Goal: Task Accomplishment & Management: Manage account settings

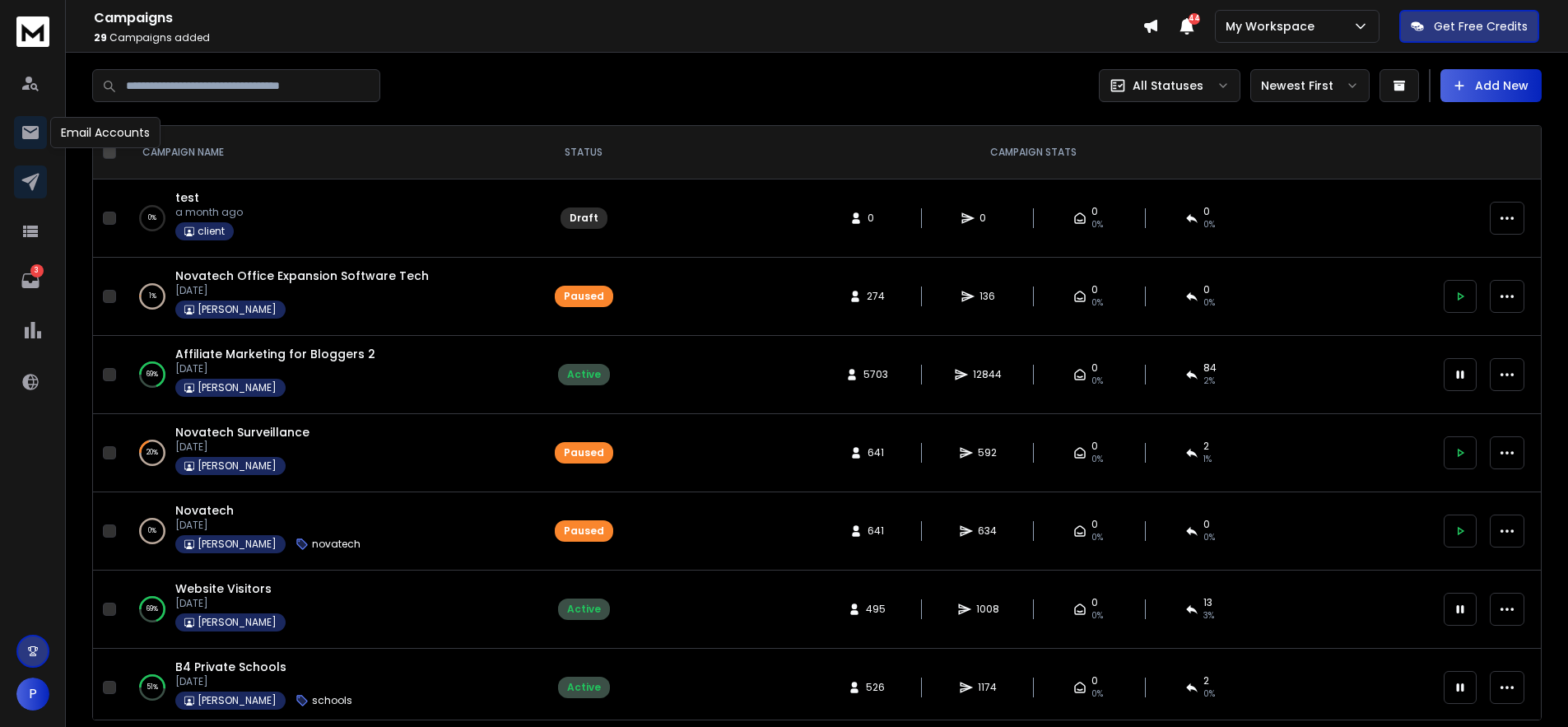
click at [35, 133] on icon at bounding box center [30, 132] width 16 height 13
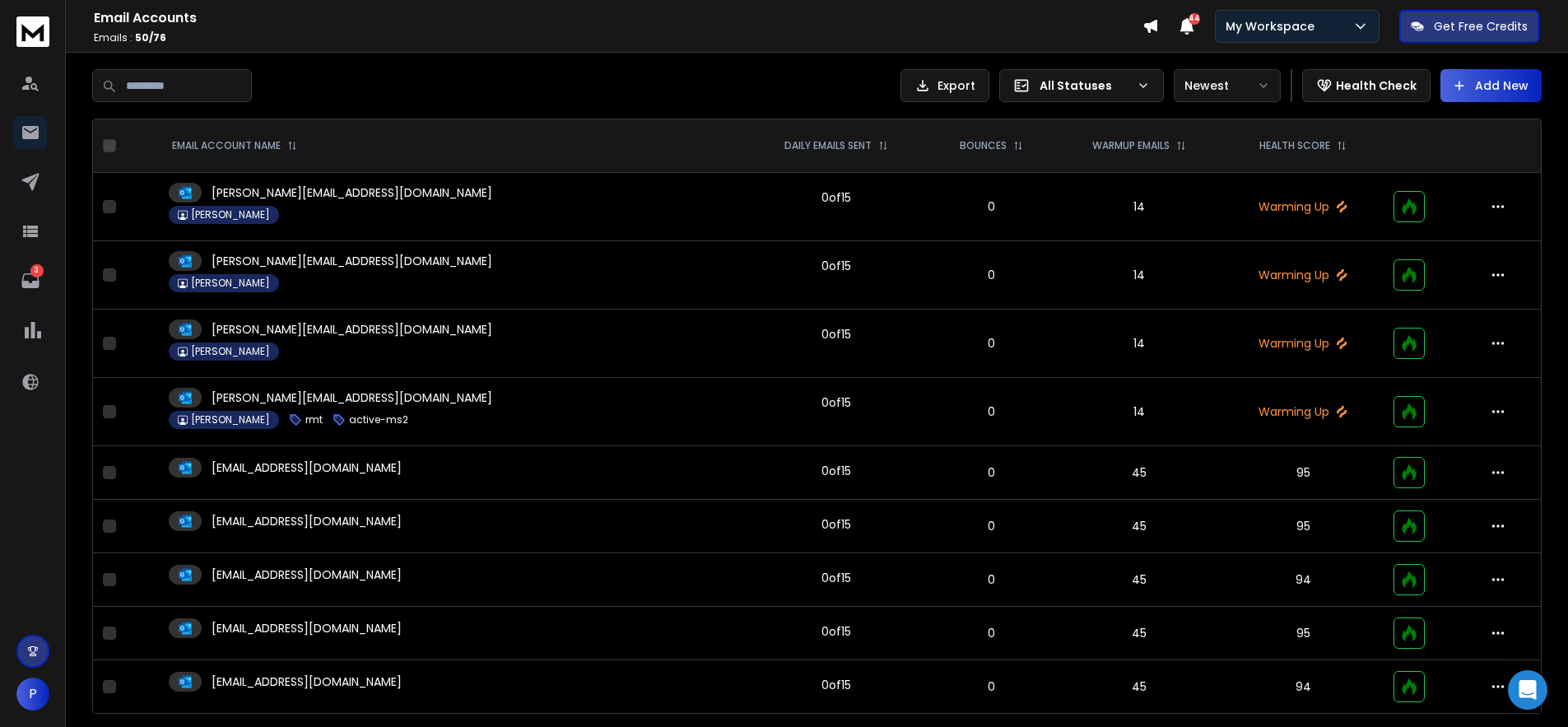
click at [1277, 18] on p "My Workspace" at bounding box center [1274, 26] width 95 height 16
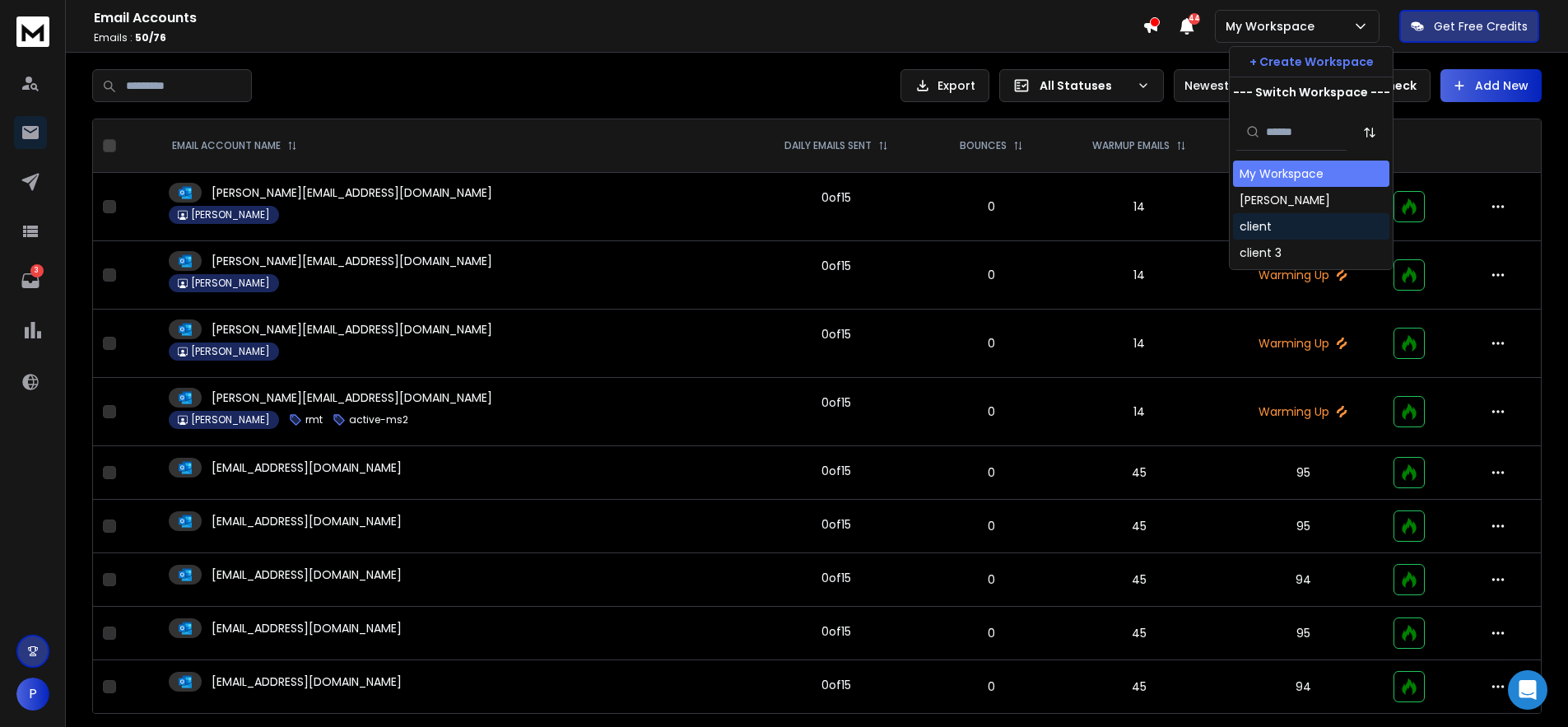
click at [561, 91] on div at bounding box center [491, 85] width 798 height 33
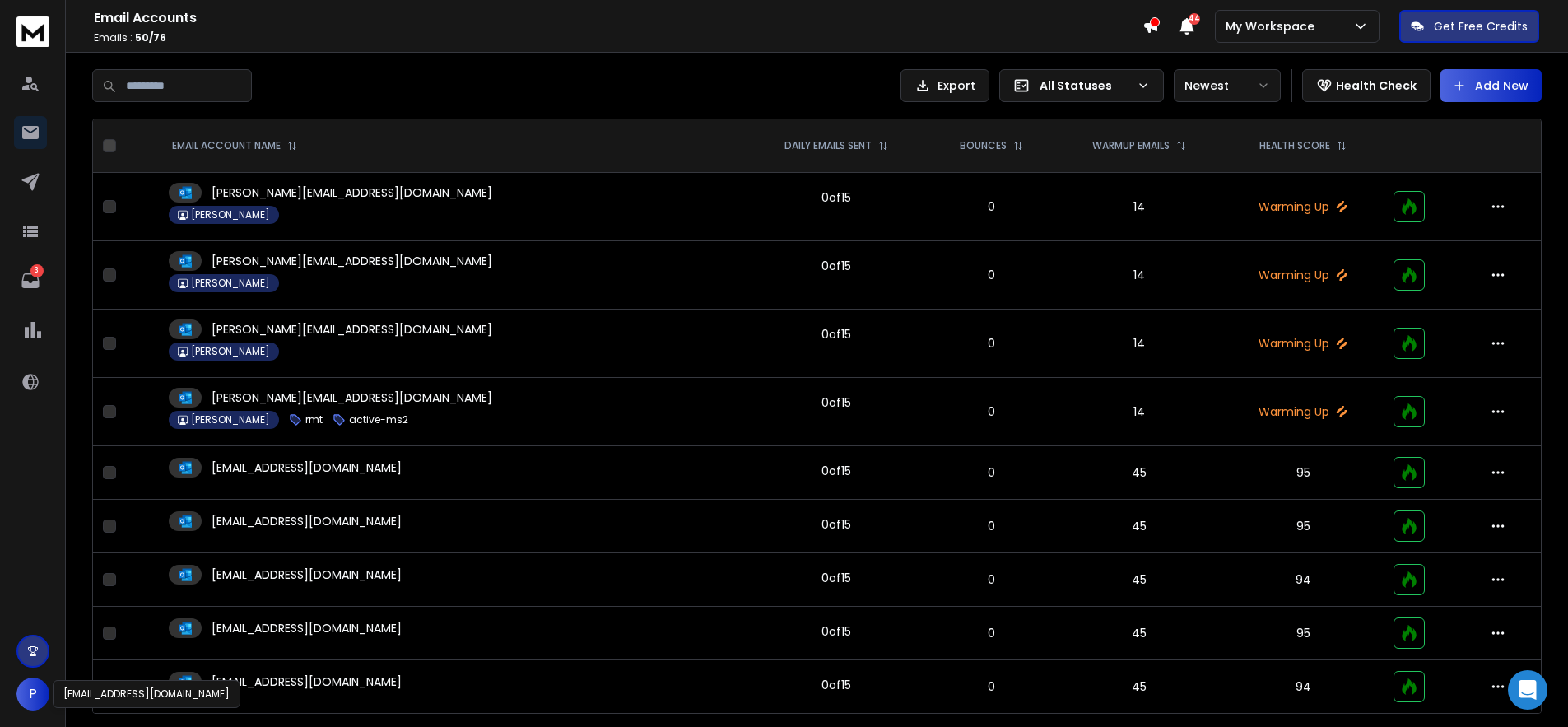
click at [39, 704] on span "P" at bounding box center [32, 694] width 33 height 33
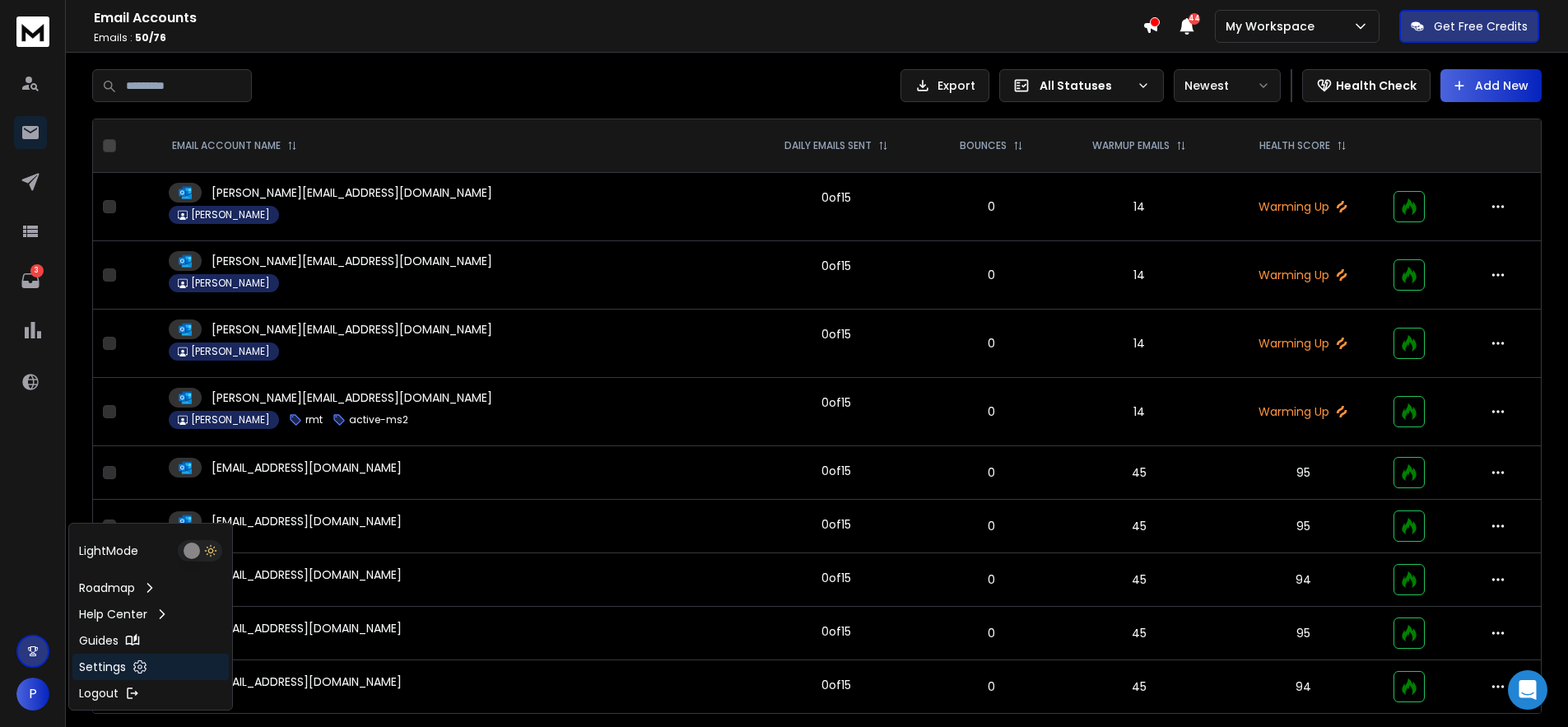
click at [91, 660] on p "Settings" at bounding box center [102, 667] width 47 height 16
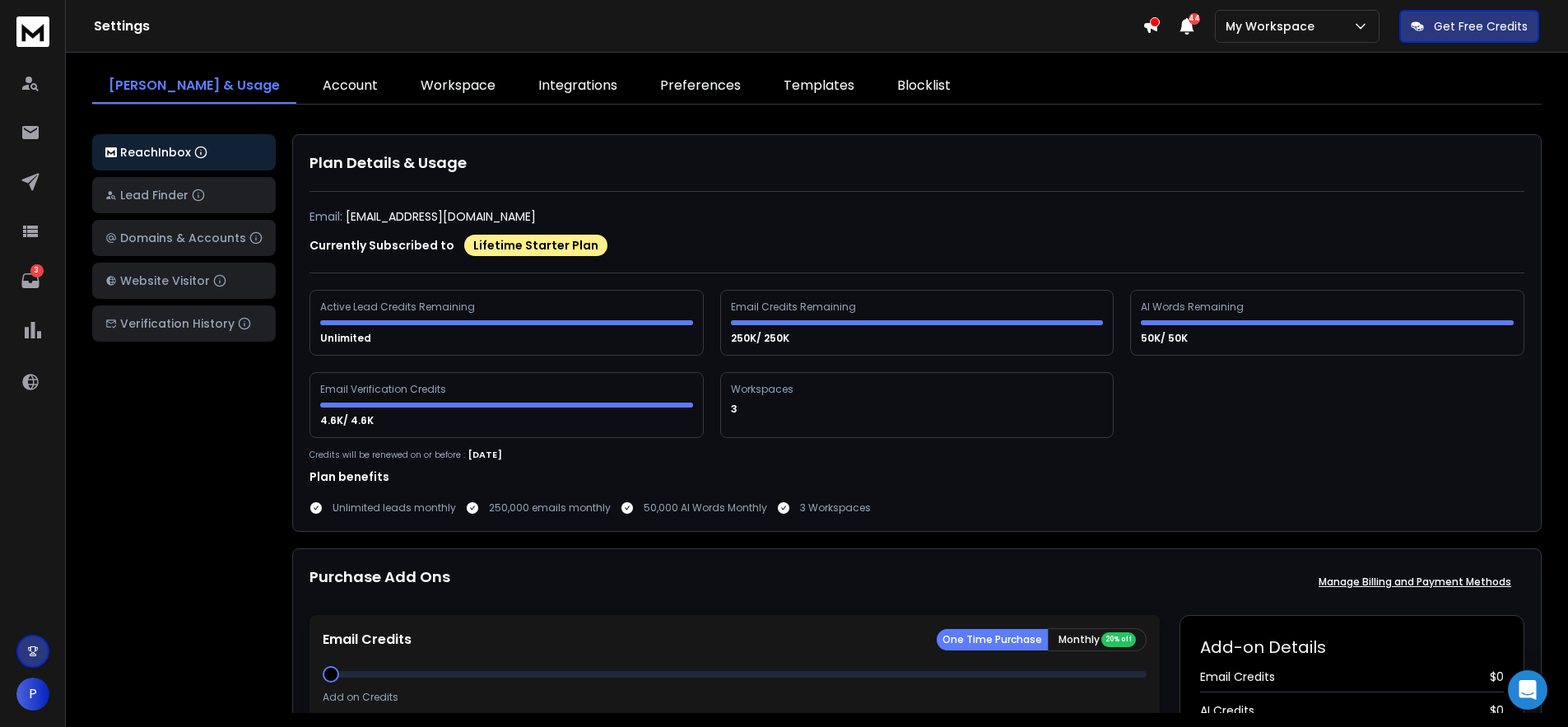
click at [404, 81] on link "Workspace" at bounding box center [457, 86] width 108 height 35
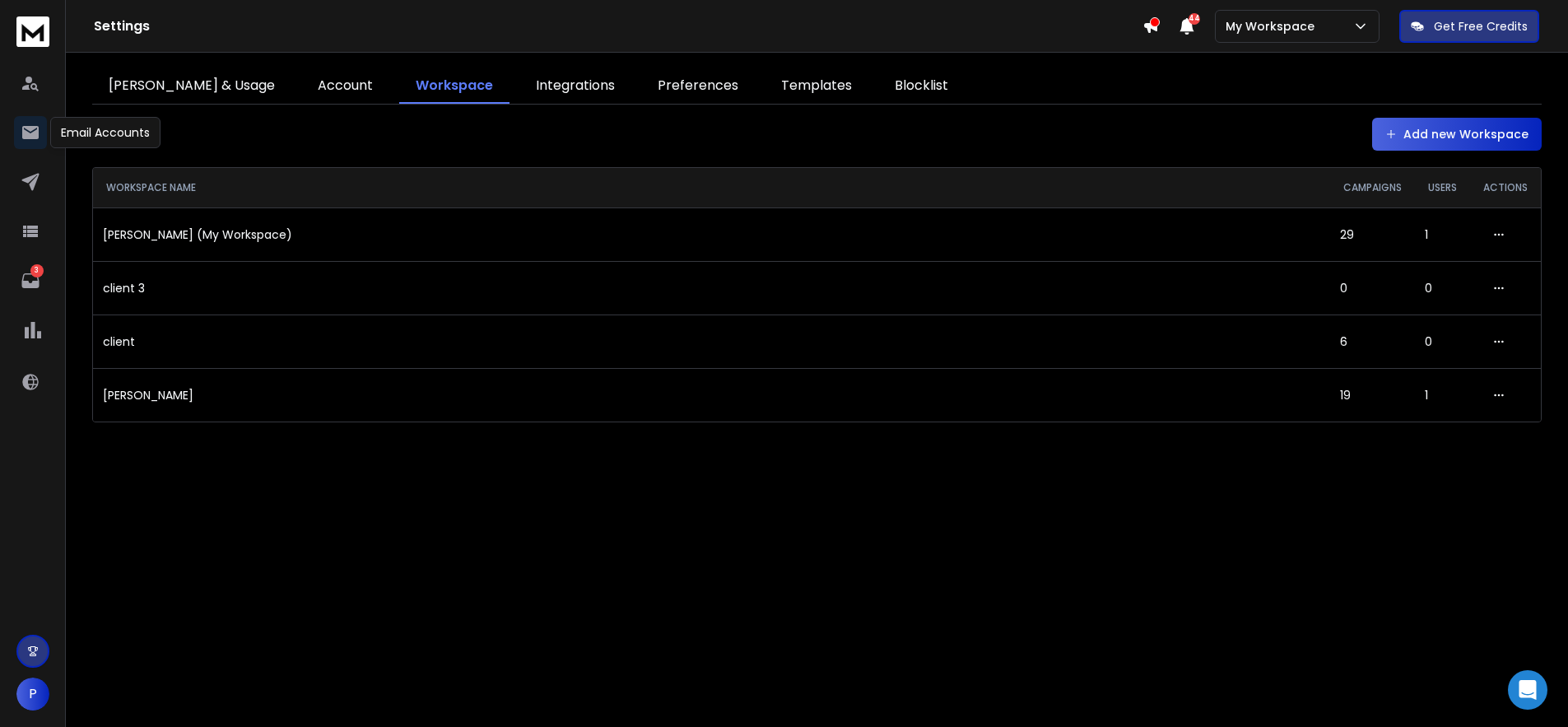
click at [38, 133] on icon at bounding box center [30, 132] width 20 height 20
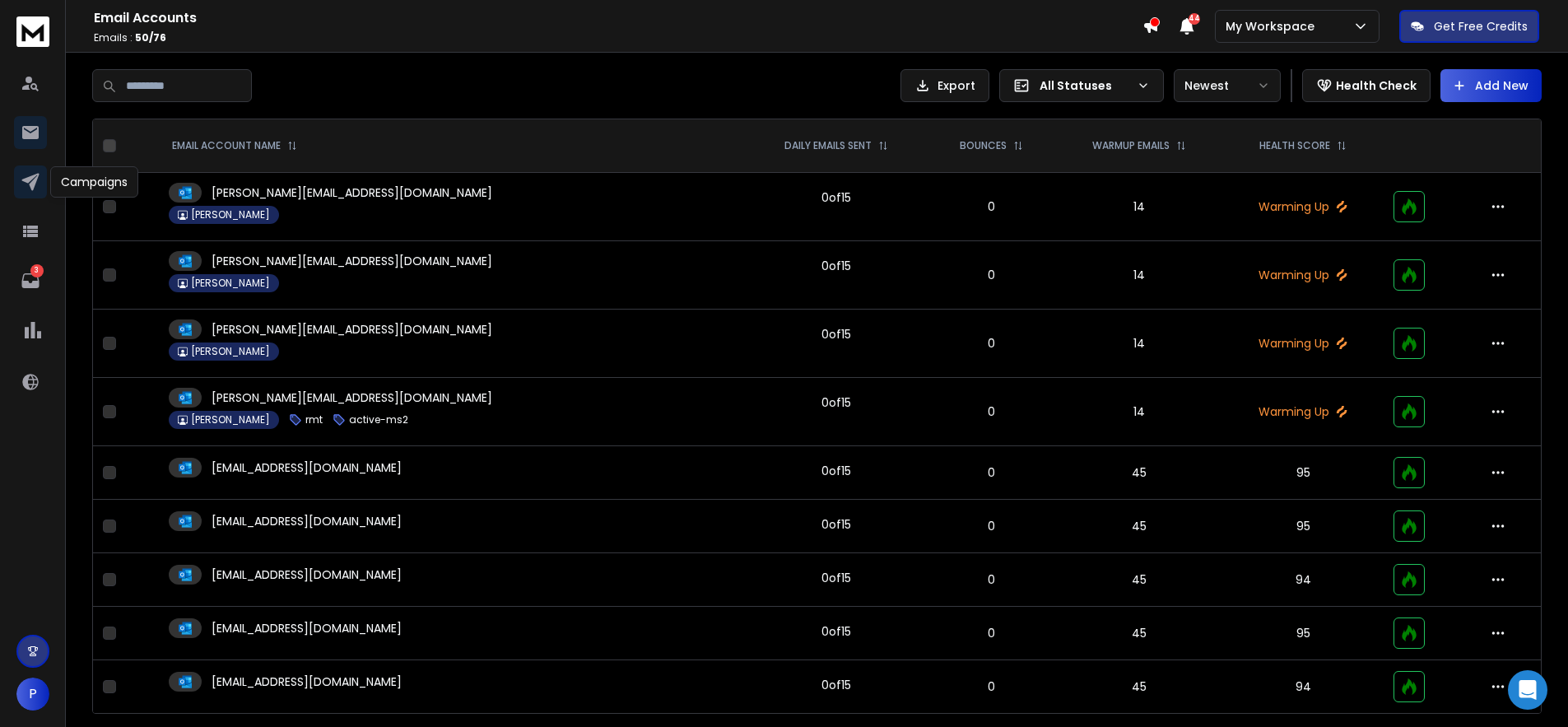
click at [30, 189] on icon at bounding box center [30, 181] width 20 height 20
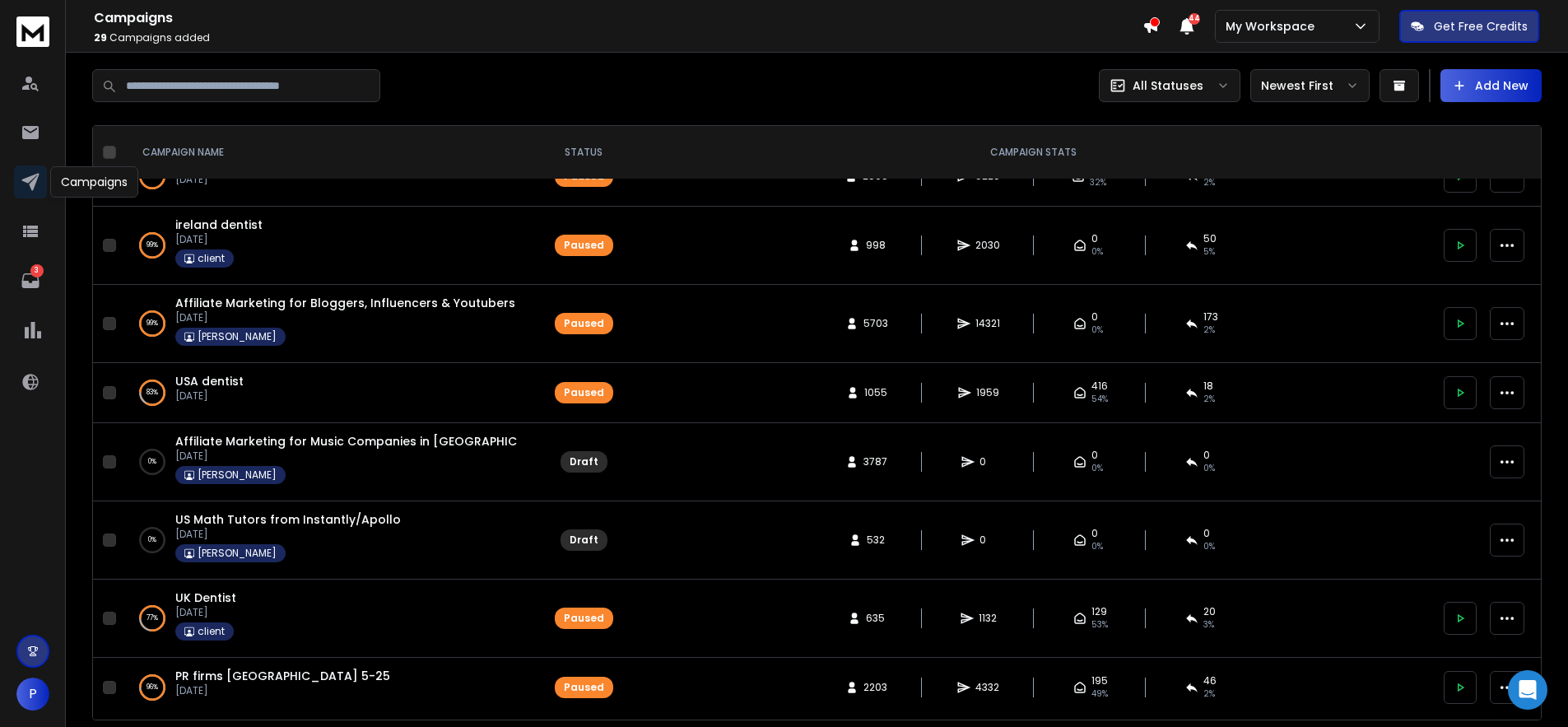
scroll to position [1668, 0]
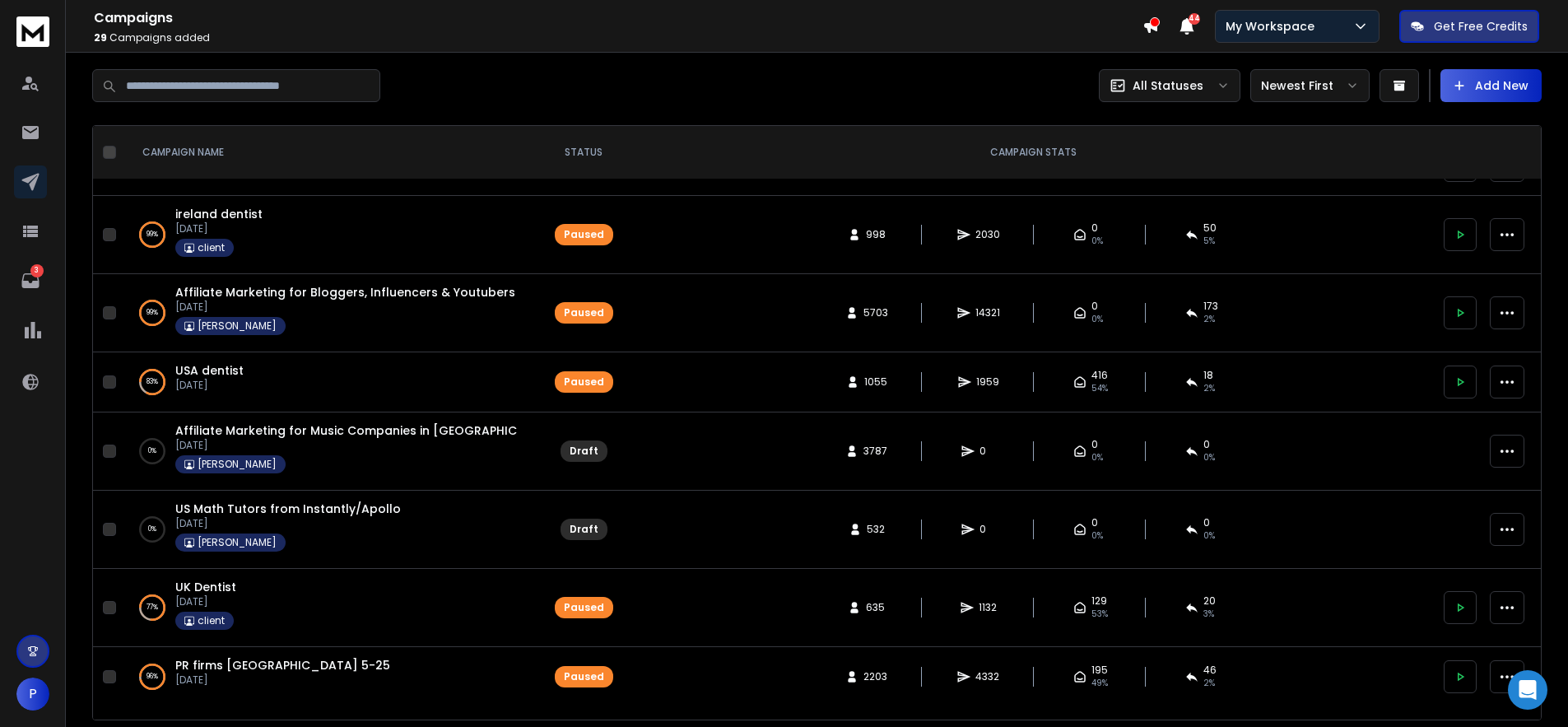
click at [1289, 33] on p "My Workspace" at bounding box center [1274, 26] width 95 height 16
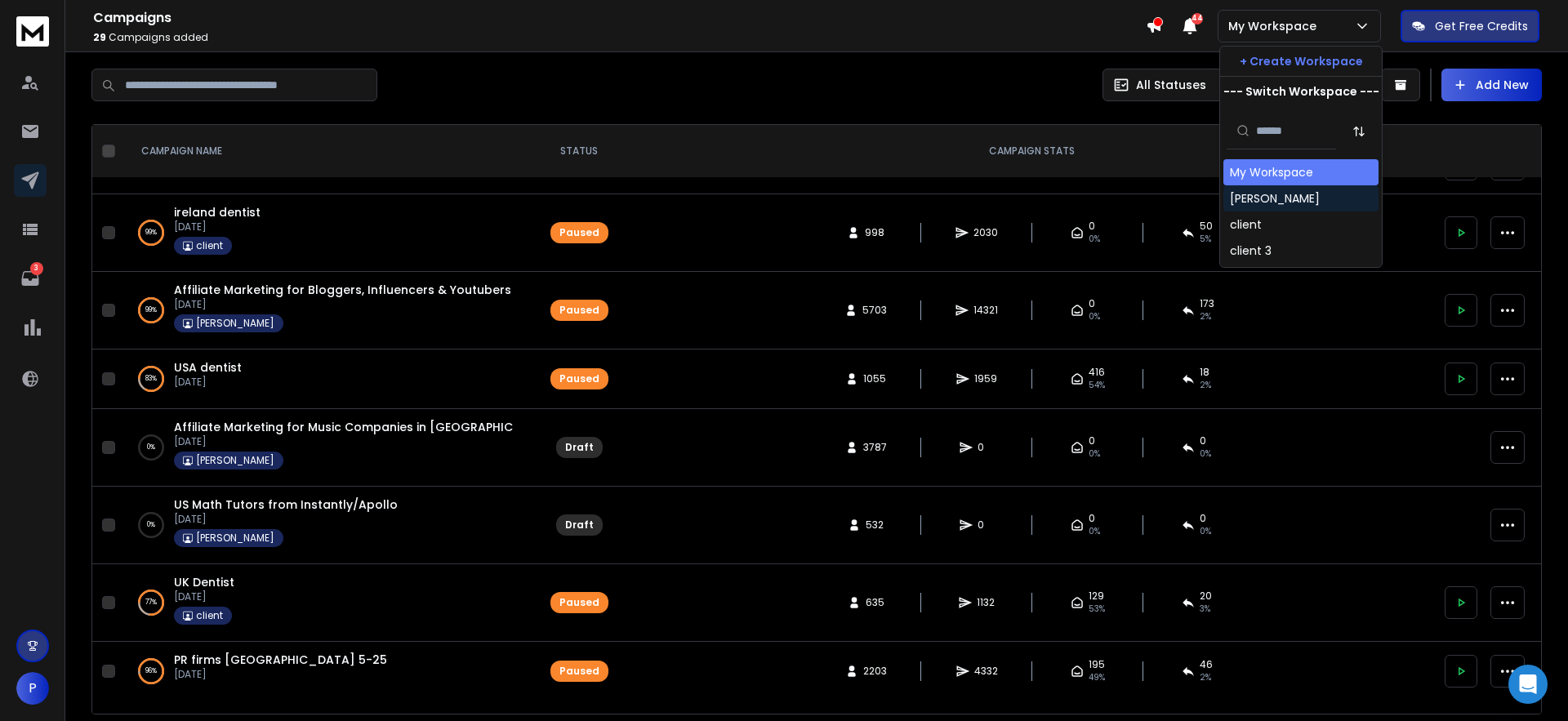
click at [1273, 199] on div "[PERSON_NAME]" at bounding box center [1301, 198] width 155 height 26
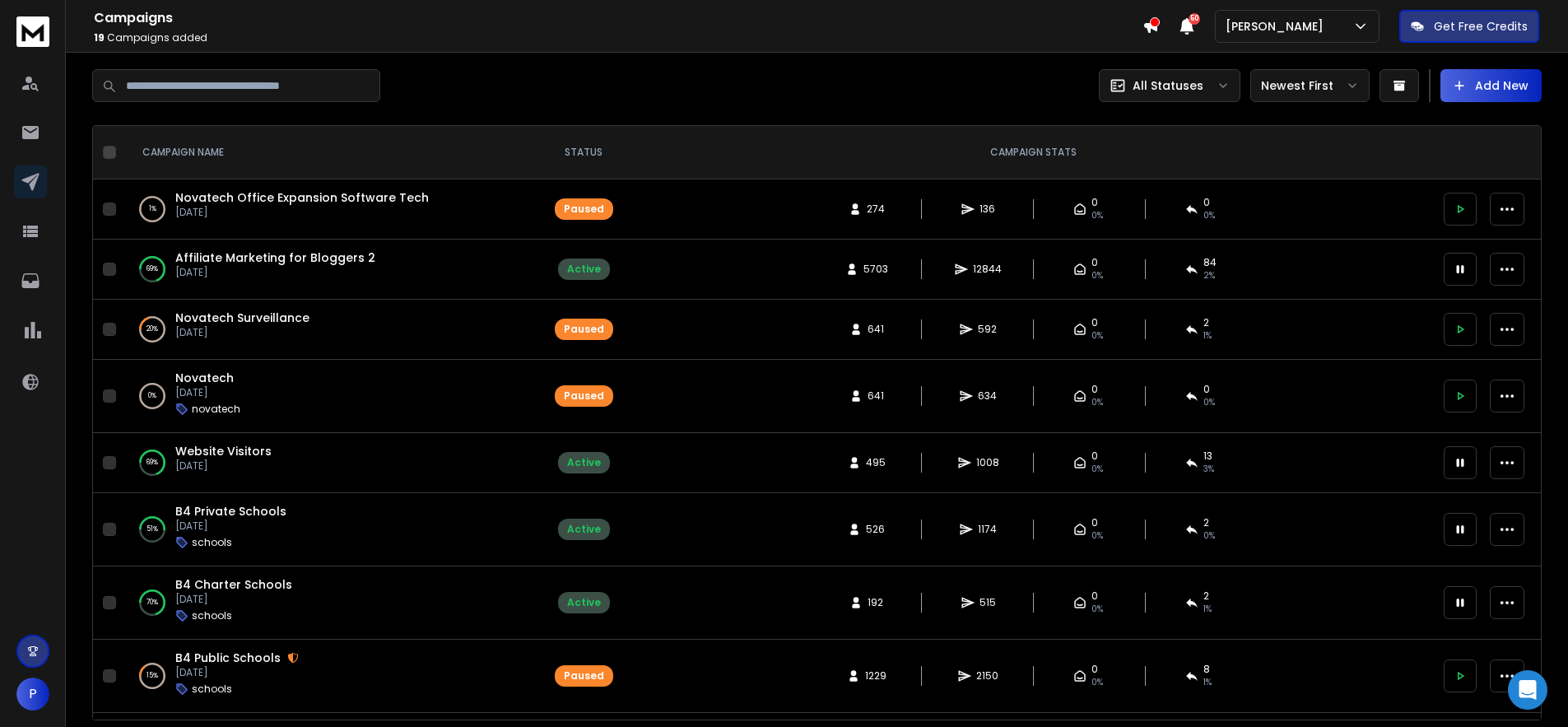
click at [339, 255] on span "Affiliate Marketing for Bloggers 2" at bounding box center [275, 257] width 200 height 16
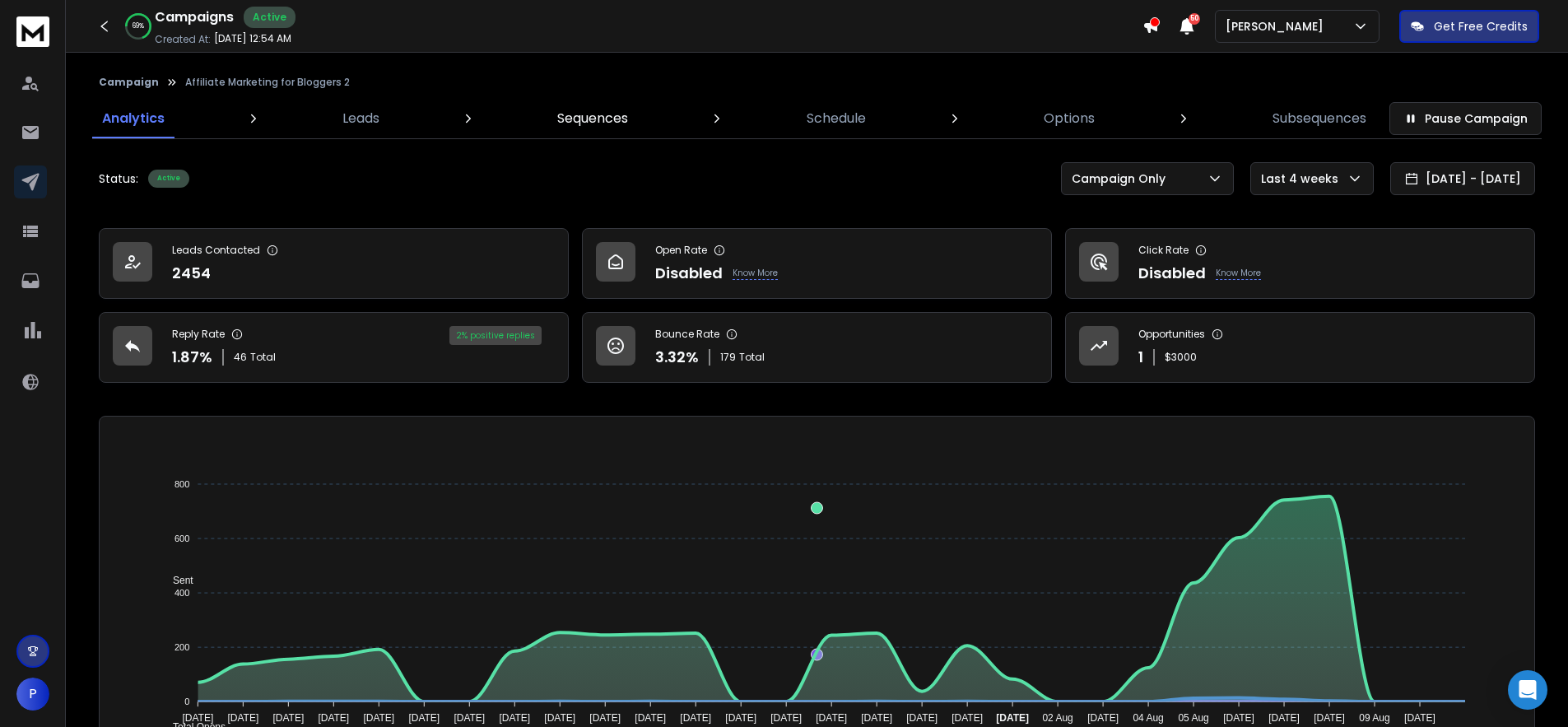
click at [603, 120] on p "Sequences" at bounding box center [592, 118] width 71 height 20
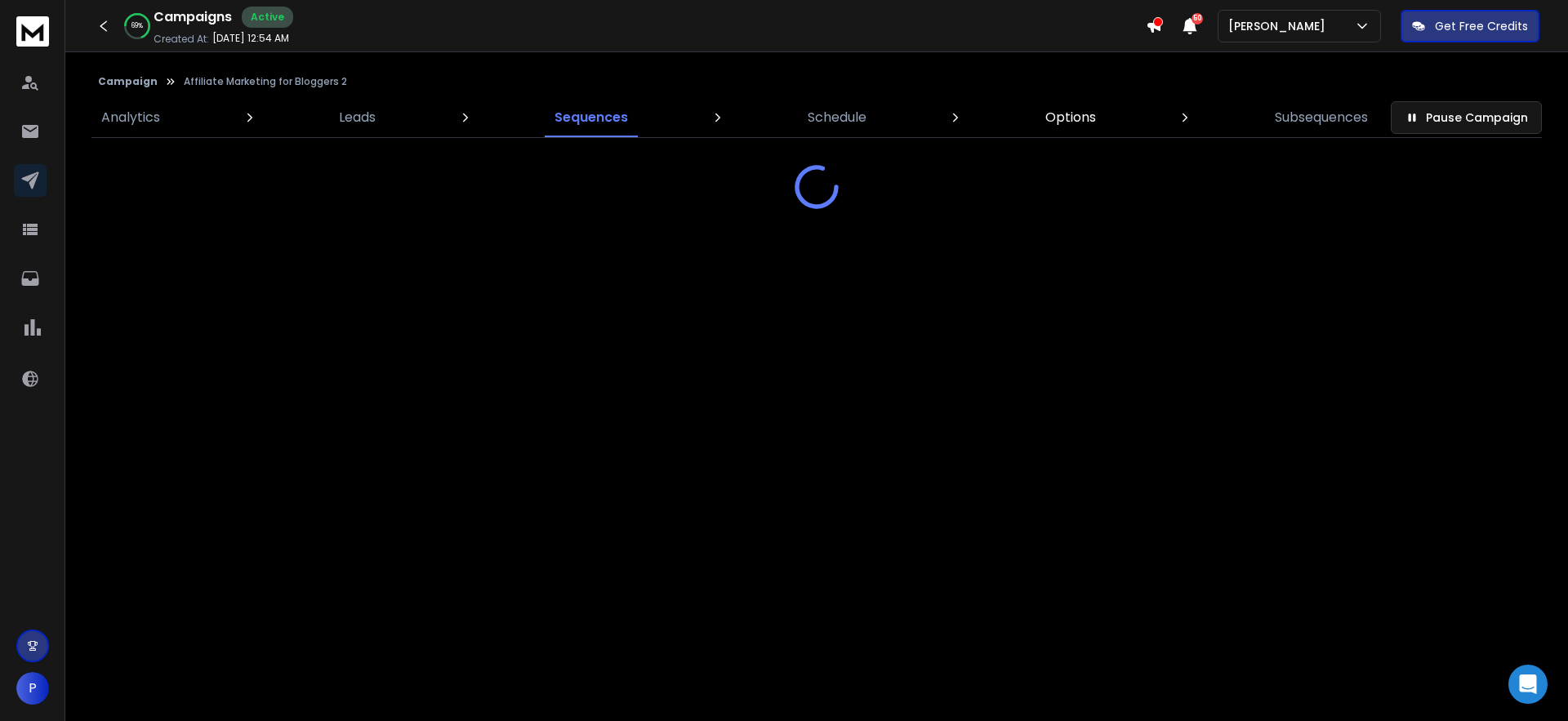
click at [1053, 116] on p "Options" at bounding box center [1070, 117] width 51 height 19
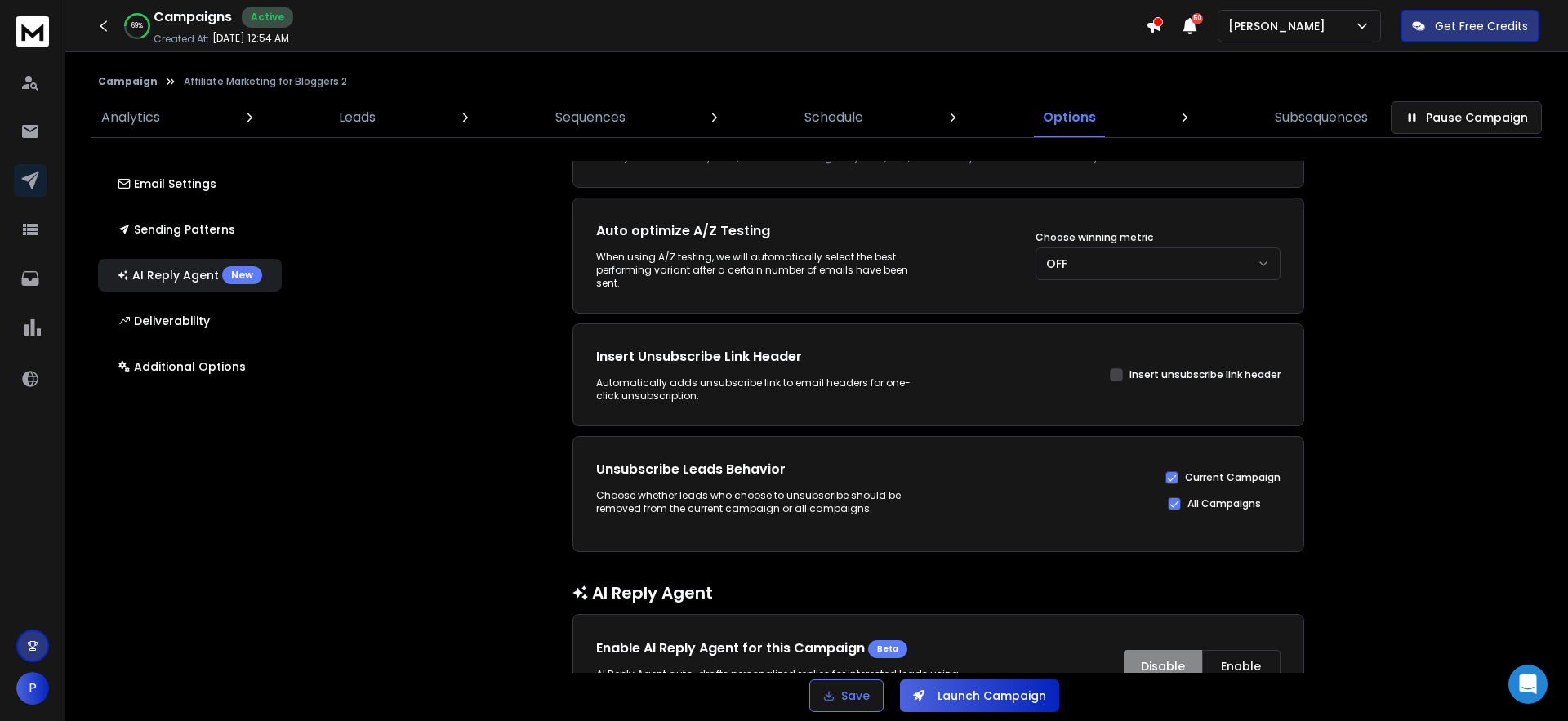
scroll to position [1249, 0]
click at [1133, 262] on button "OFF" at bounding box center [1158, 261] width 245 height 33
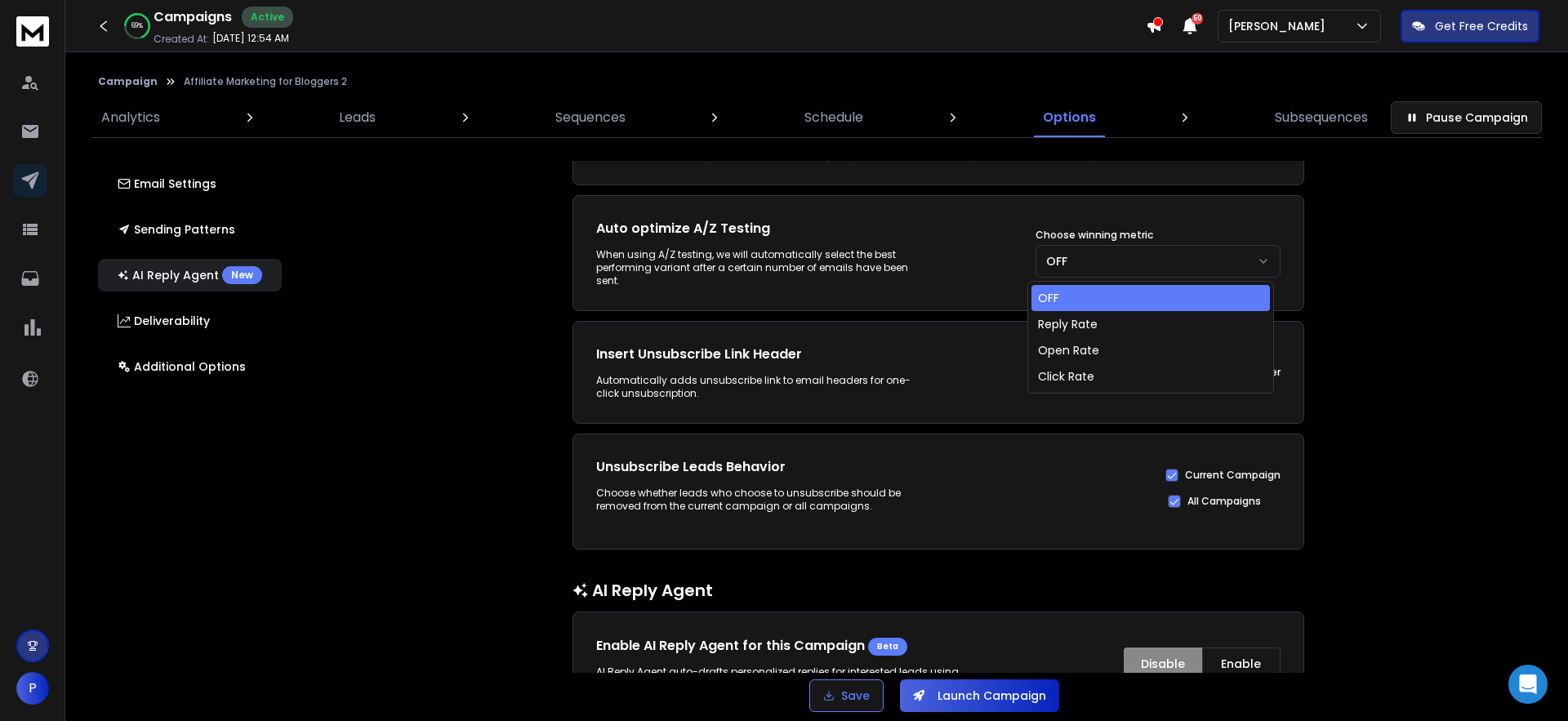
select select "**********"
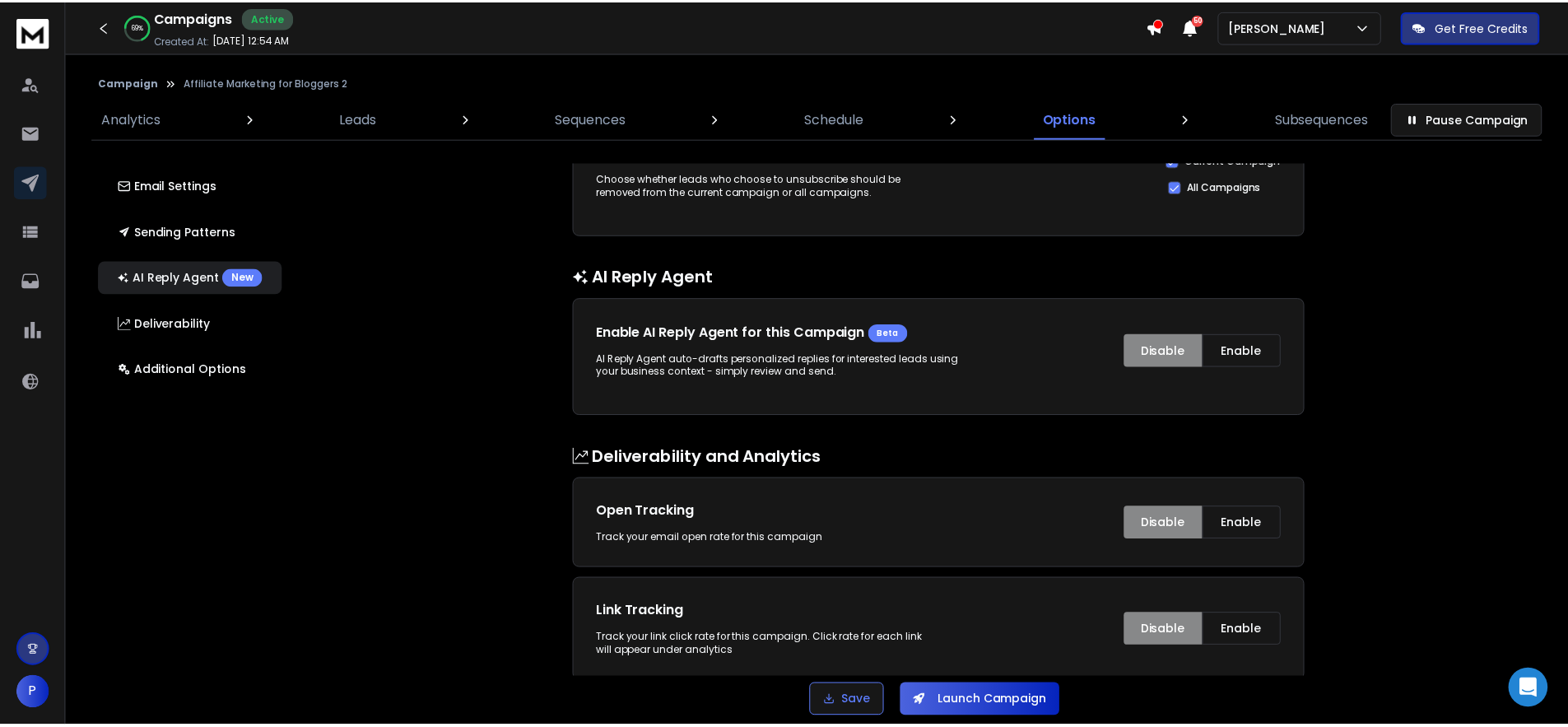
scroll to position [1593, 0]
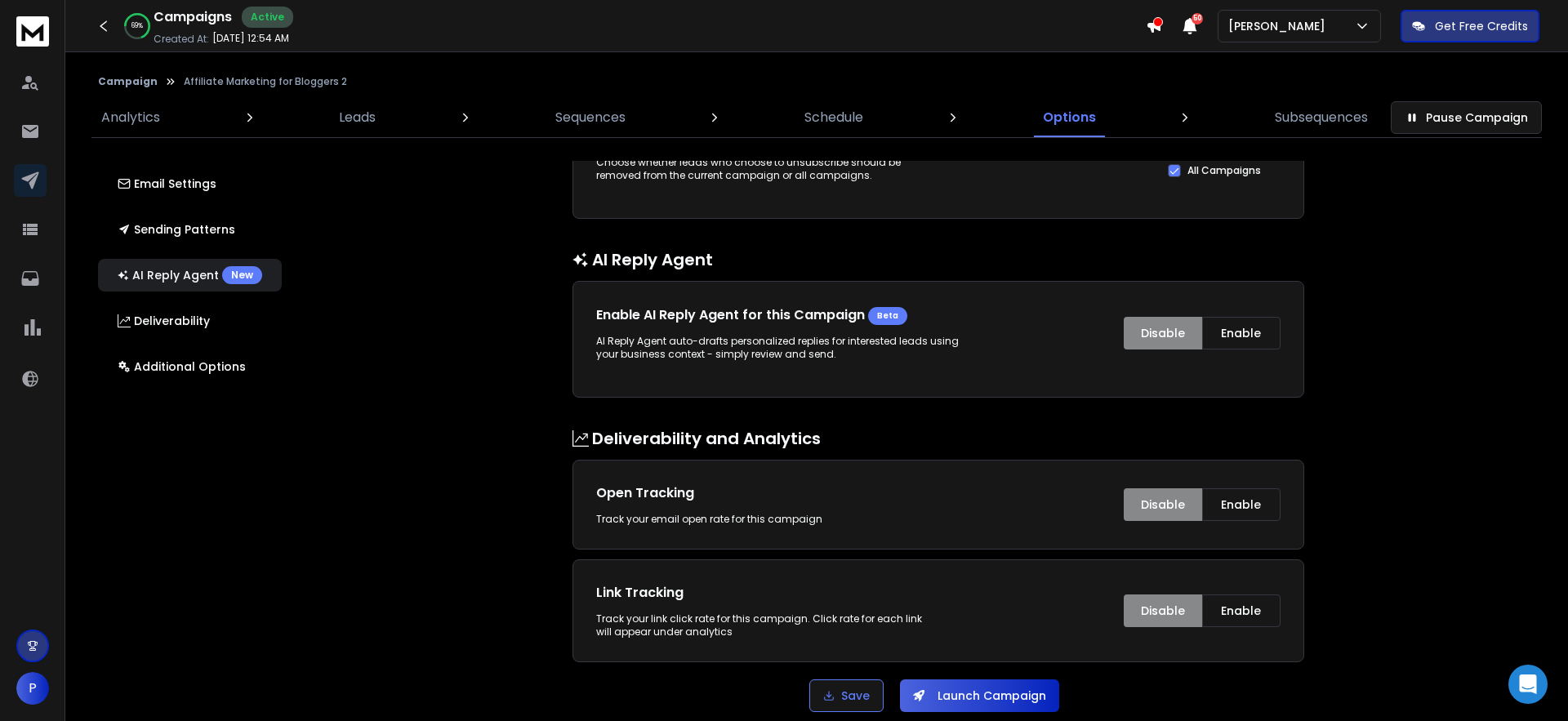
click at [854, 692] on button "Save" at bounding box center [847, 696] width 74 height 33
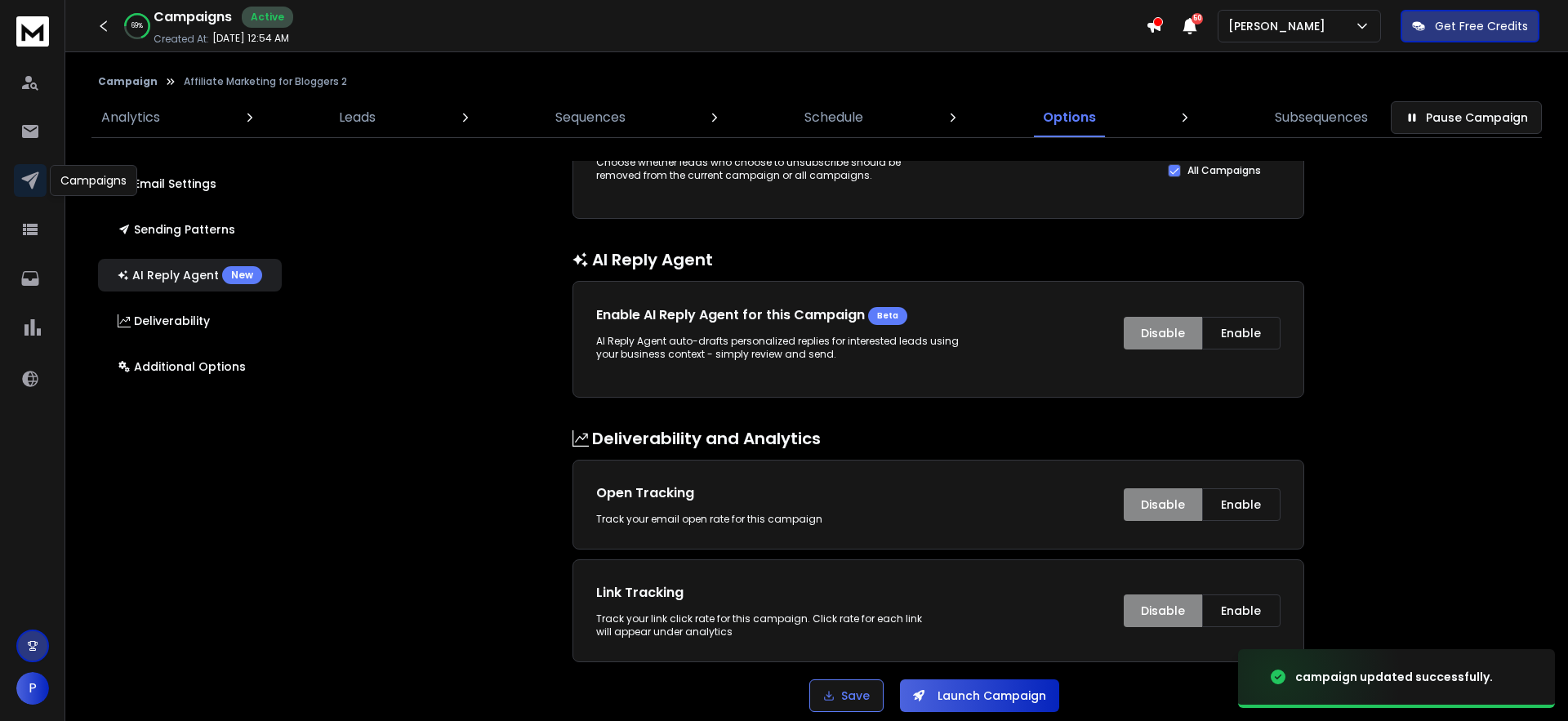
drag, startPoint x: 30, startPoint y: 180, endPoint x: 64, endPoint y: 198, distance: 38.5
click at [30, 181] on icon at bounding box center [30, 180] width 19 height 19
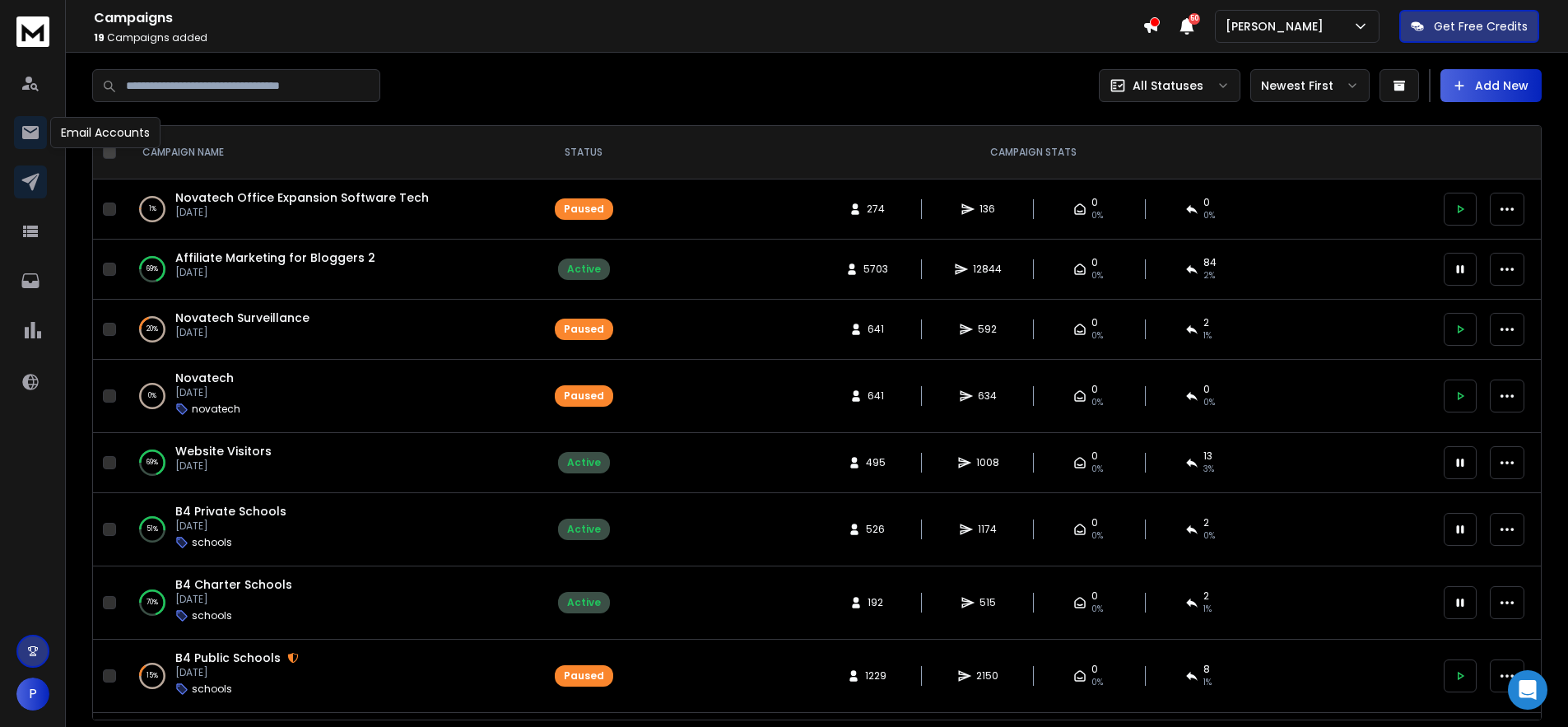
click at [31, 131] on icon at bounding box center [30, 132] width 16 height 13
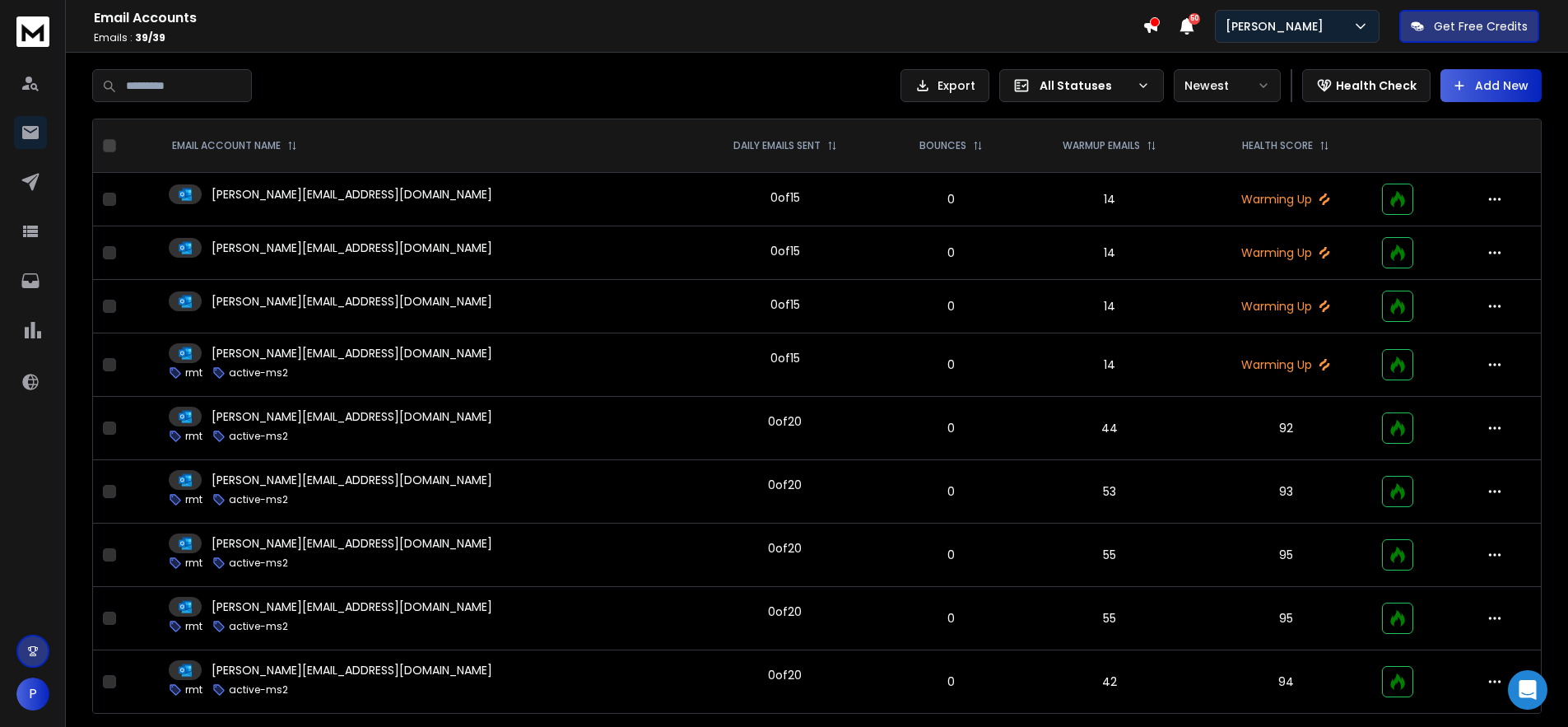
click at [1315, 26] on div "[PERSON_NAME]" at bounding box center [1298, 26] width 143 height 16
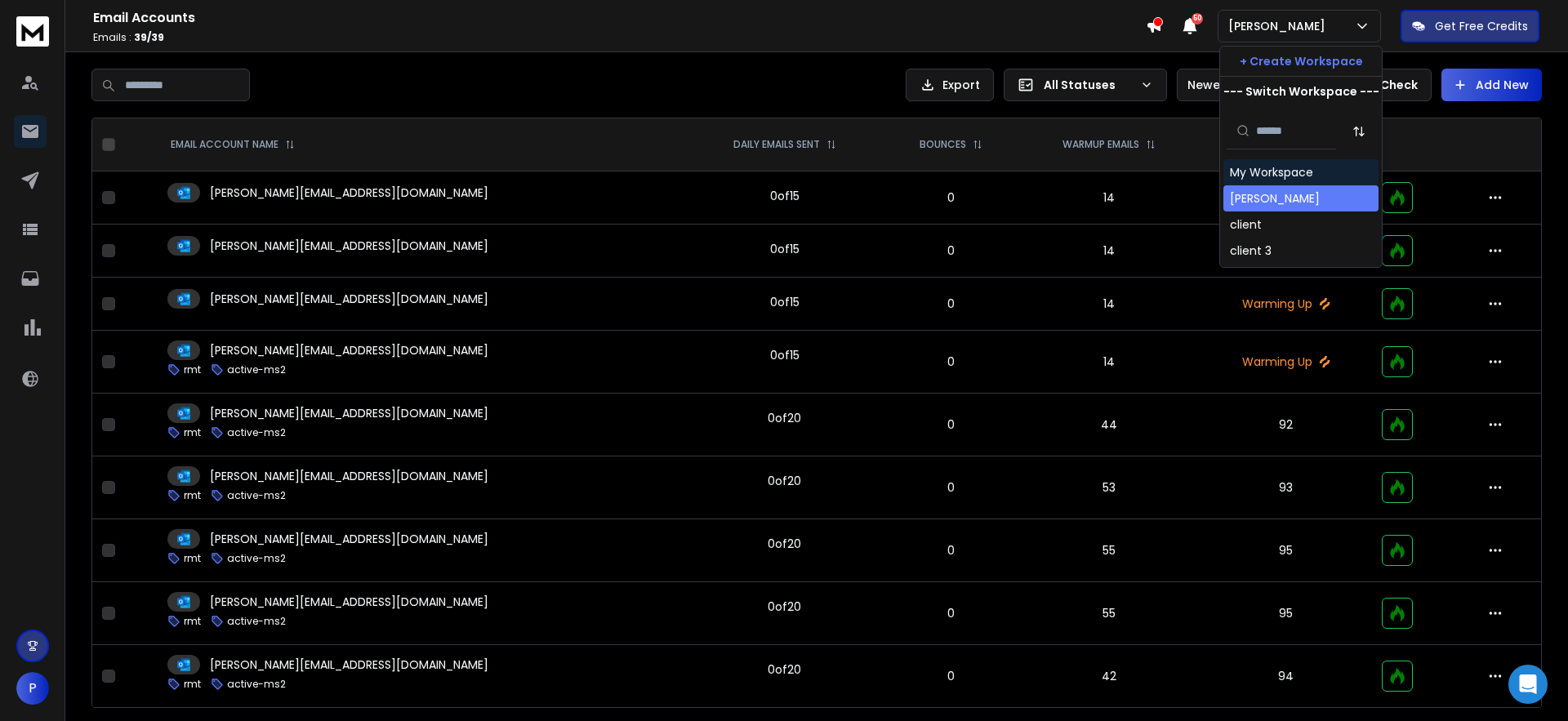
click at [1300, 165] on div "My Workspace" at bounding box center [1271, 172] width 84 height 16
